Goal: Navigation & Orientation: Locate item on page

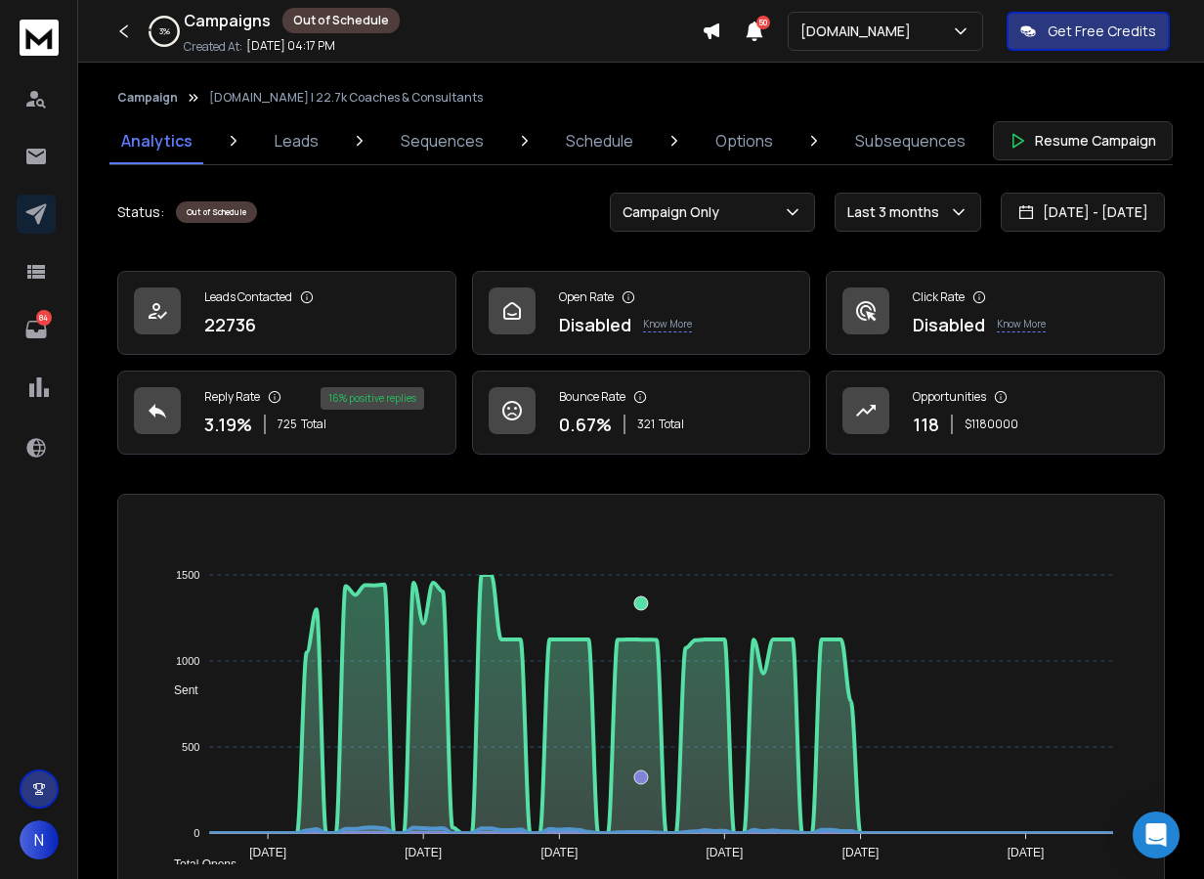
click at [280, 96] on p "[DOMAIN_NAME] | 22.7k Coaches & Consultants" at bounding box center [346, 98] width 274 height 16
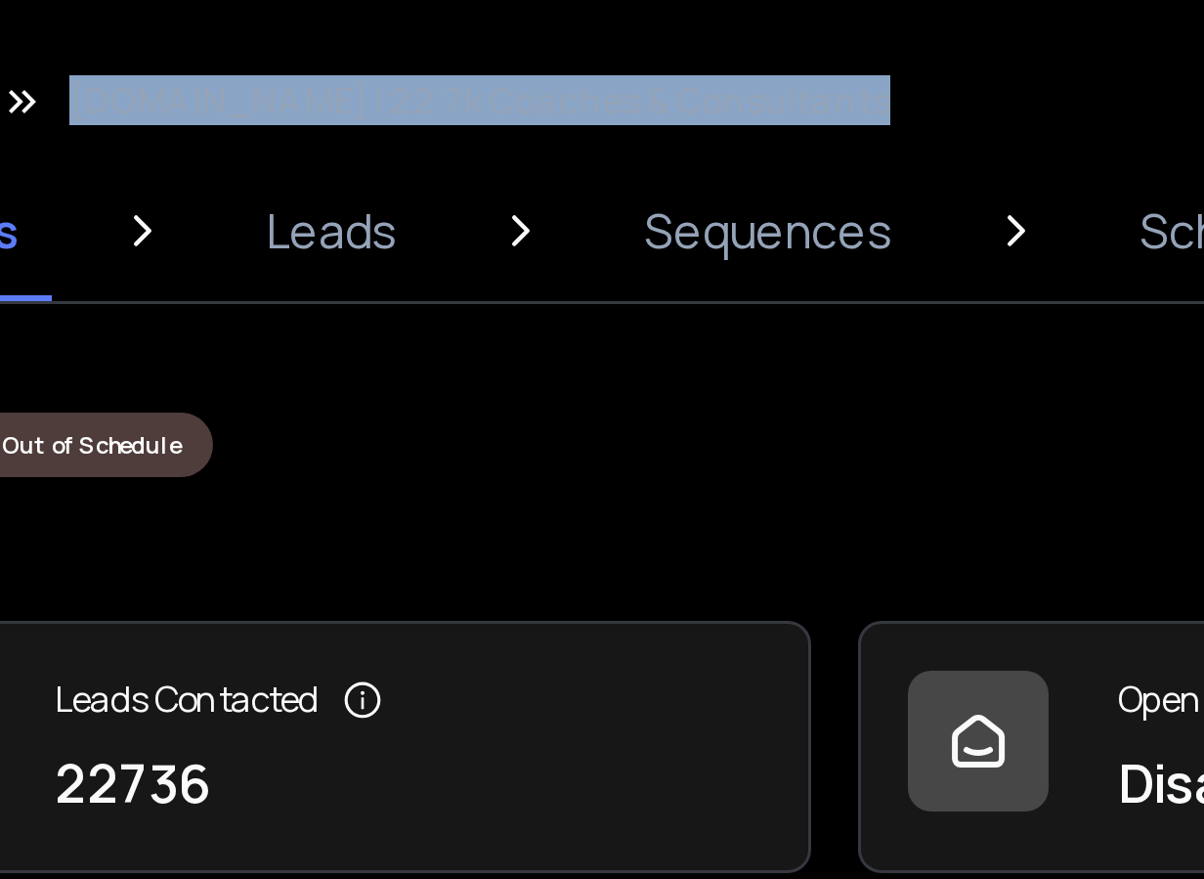
click at [279, 96] on p "[DOMAIN_NAME] | 22.7k Coaches & Consultants" at bounding box center [346, 98] width 274 height 16
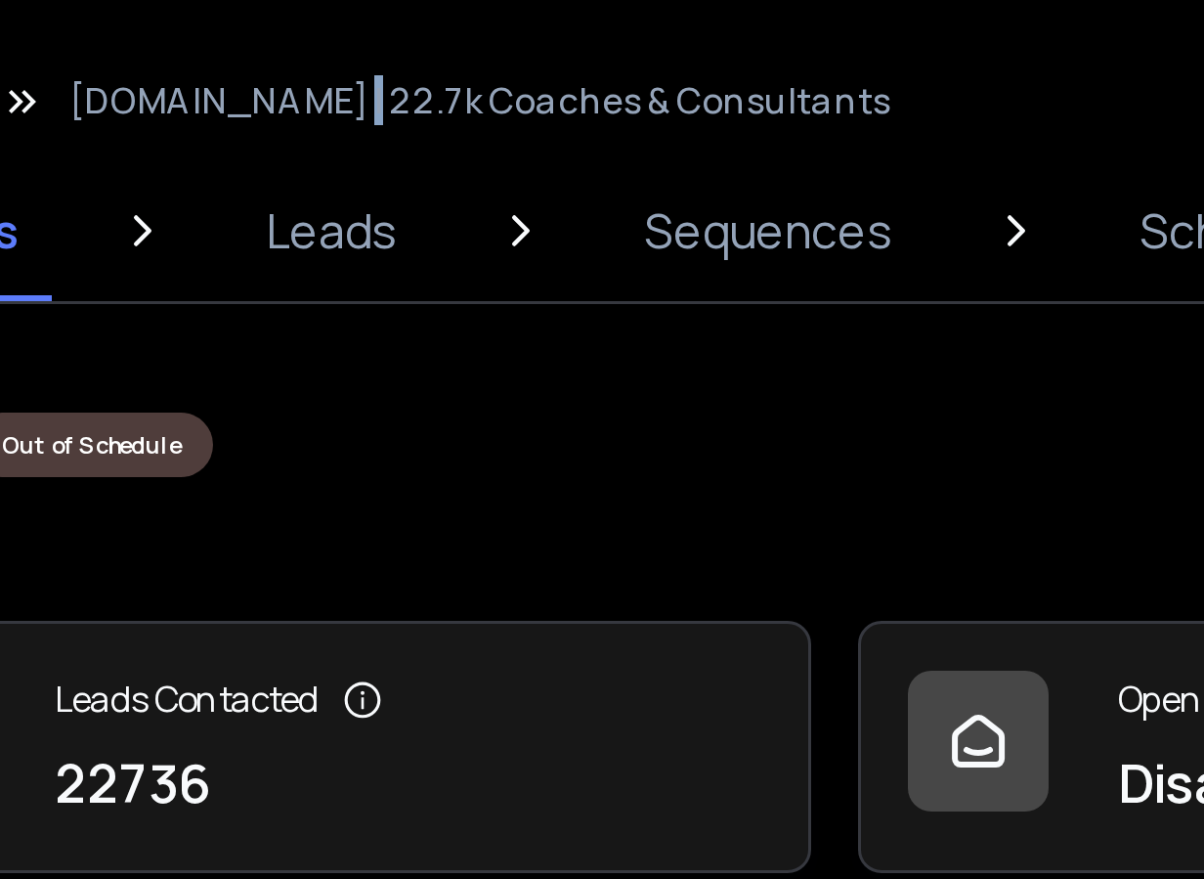
click at [279, 96] on p "[DOMAIN_NAME] | 22.7k Coaches & Consultants" at bounding box center [346, 98] width 274 height 16
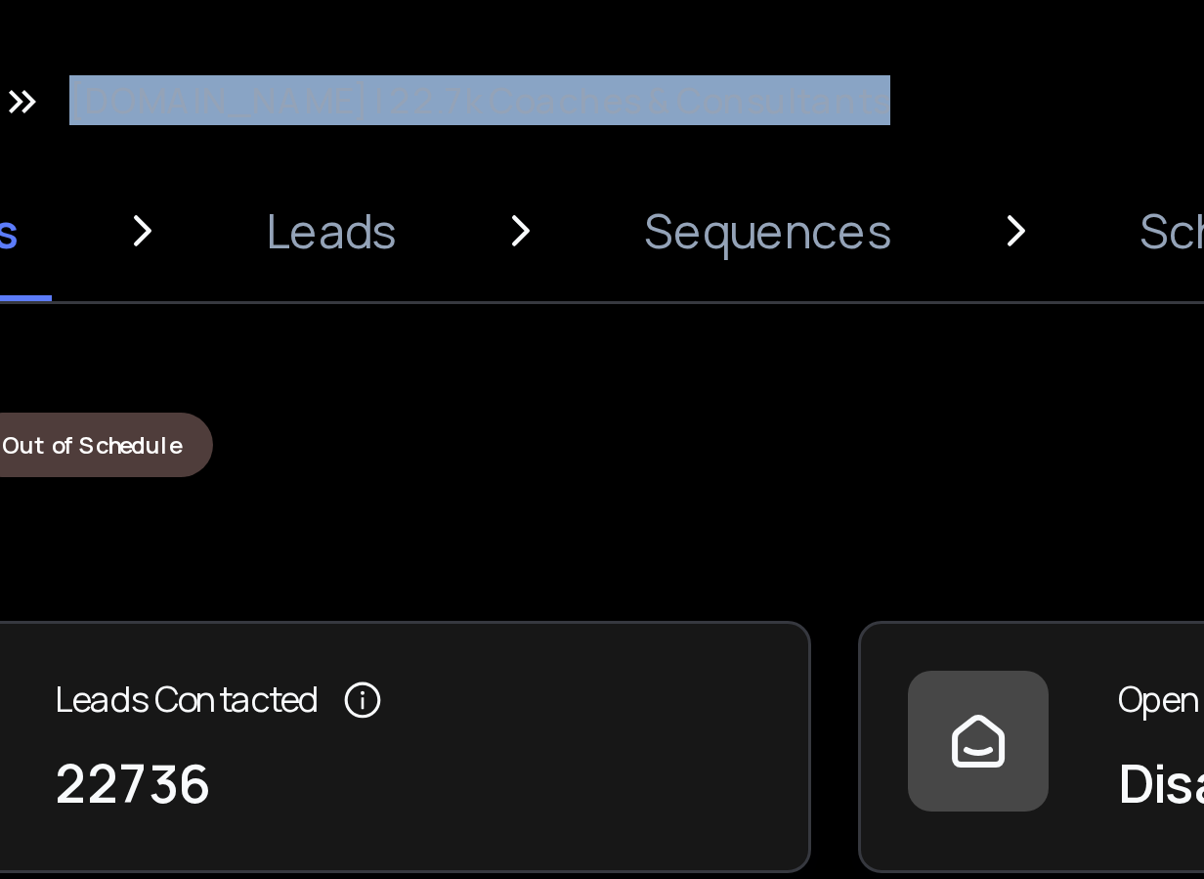
click at [279, 96] on p "[DOMAIN_NAME] | 22.7k Coaches & Consultants" at bounding box center [346, 98] width 274 height 16
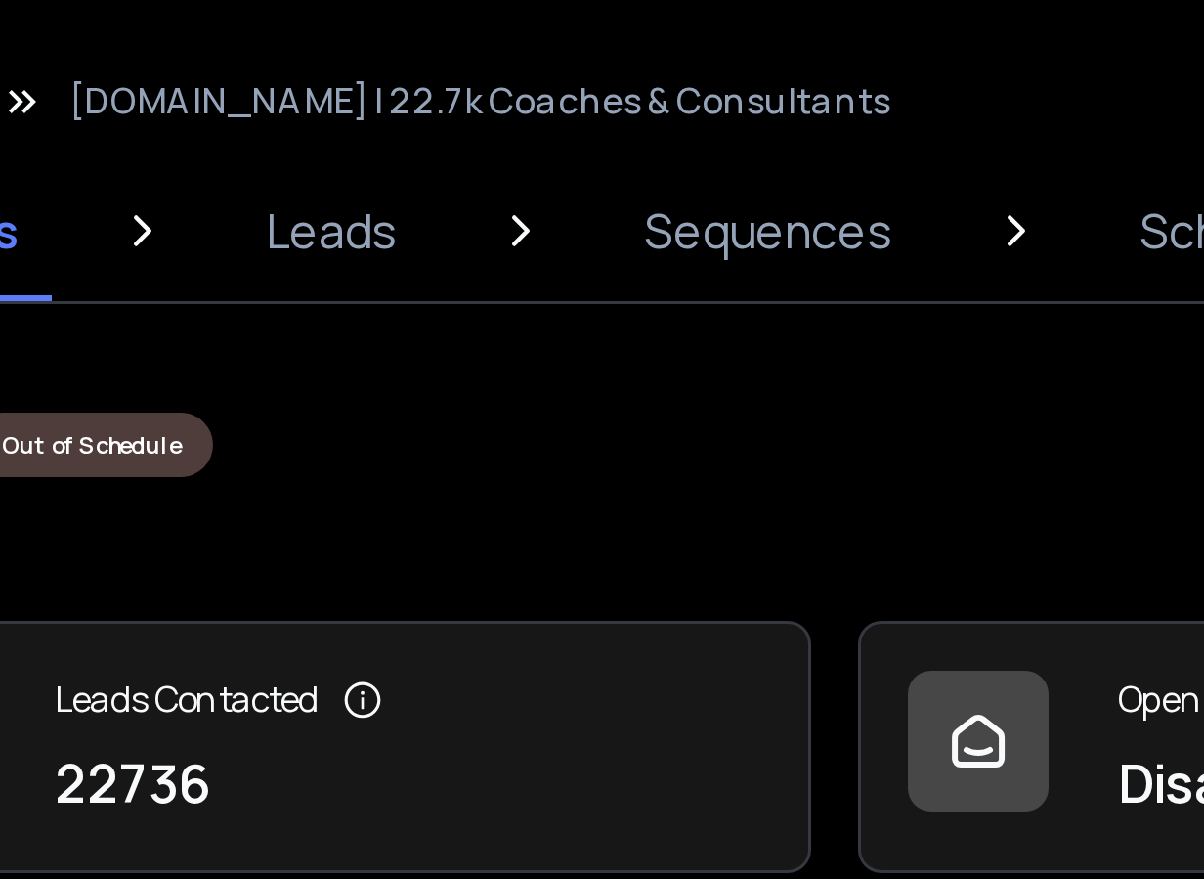
click at [280, 96] on p "[DOMAIN_NAME] | 22.7k Coaches & Consultants" at bounding box center [346, 98] width 274 height 16
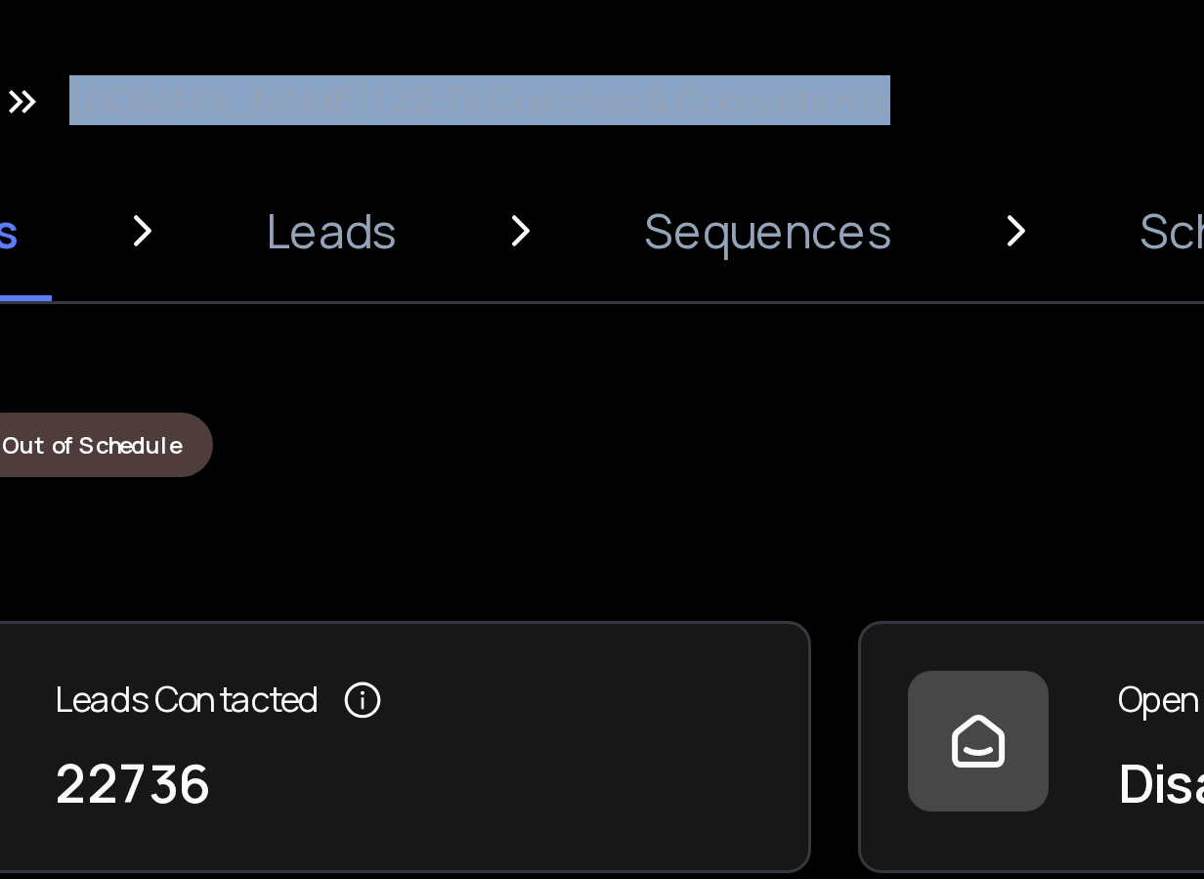
click at [280, 96] on p "[DOMAIN_NAME] | 22.7k Coaches & Consultants" at bounding box center [346, 98] width 274 height 16
